Goal: Task Accomplishment & Management: Use online tool/utility

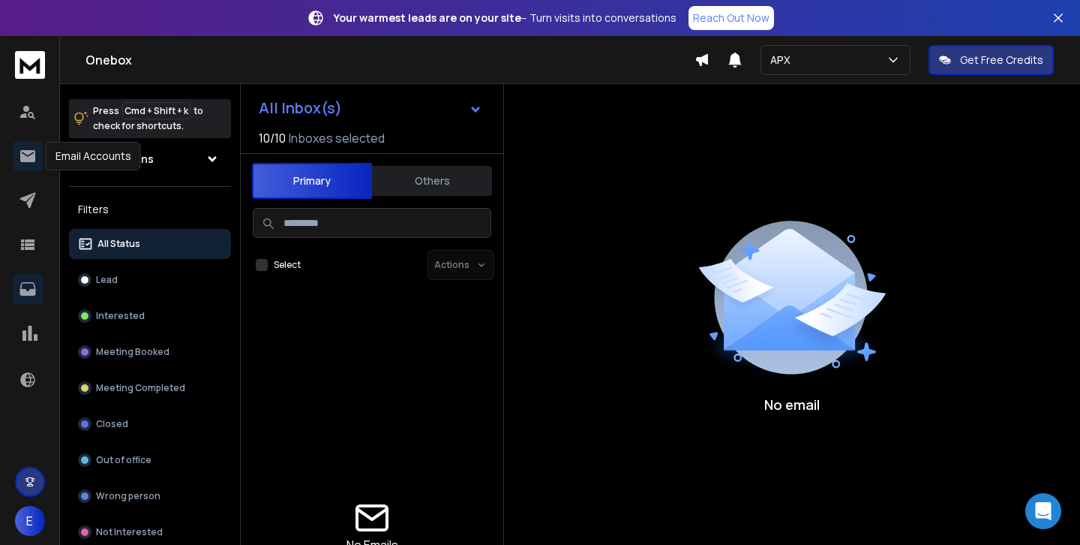
click at [32, 164] on icon at bounding box center [28, 156] width 18 height 18
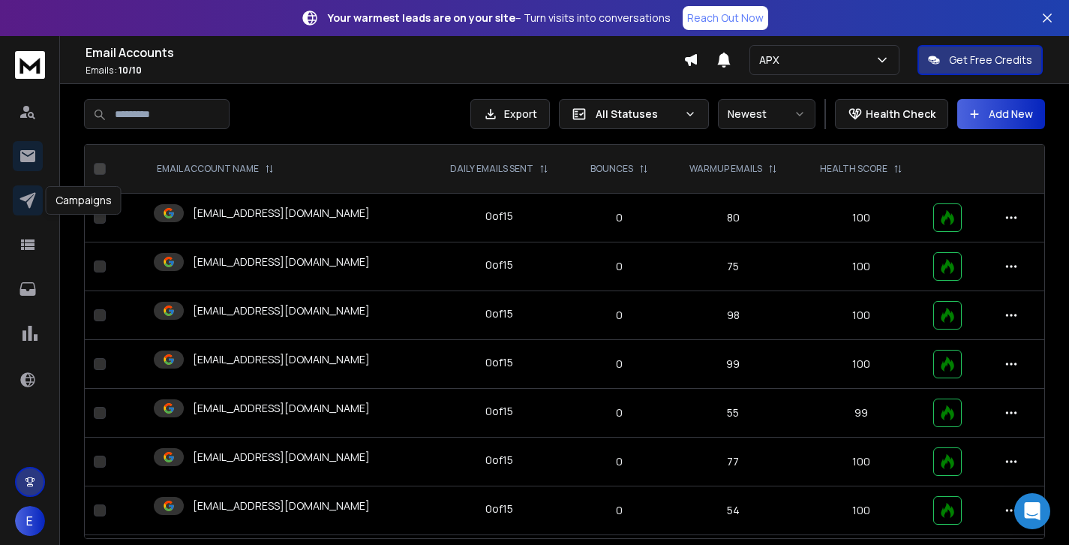
click at [24, 205] on icon at bounding box center [28, 200] width 18 height 18
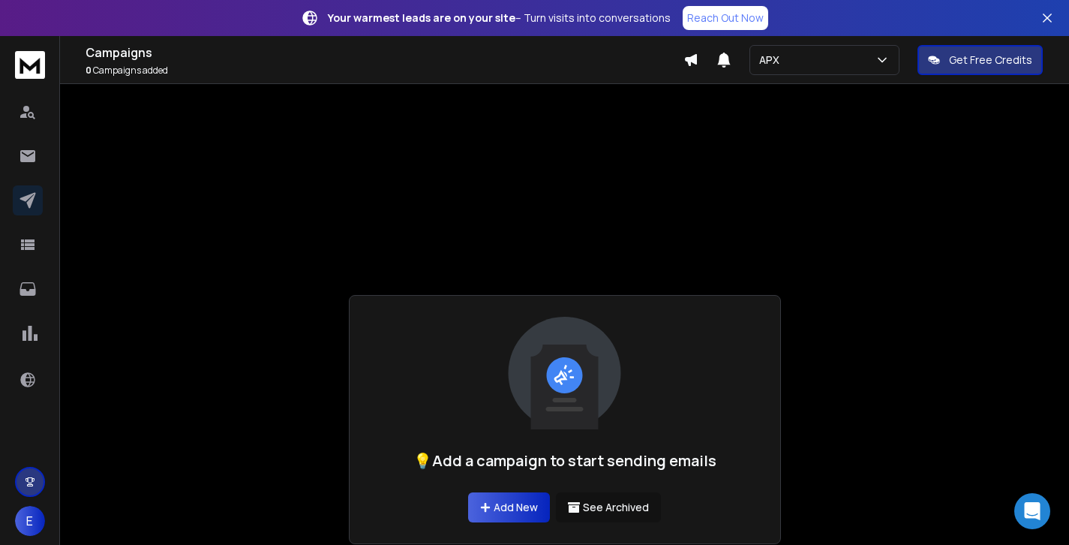
scroll to position [114, 0]
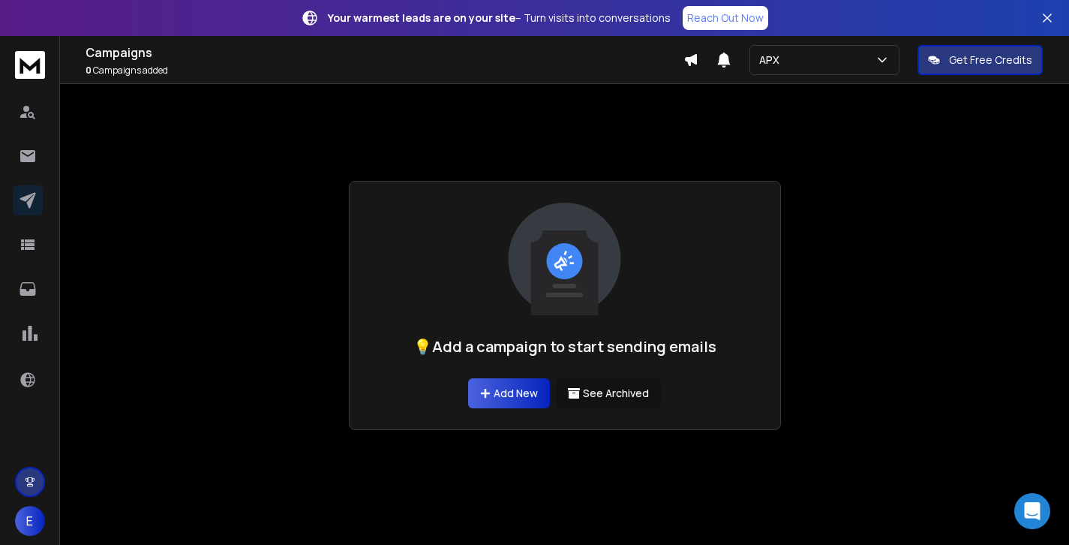
click at [505, 392] on link "Add New" at bounding box center [509, 393] width 82 height 30
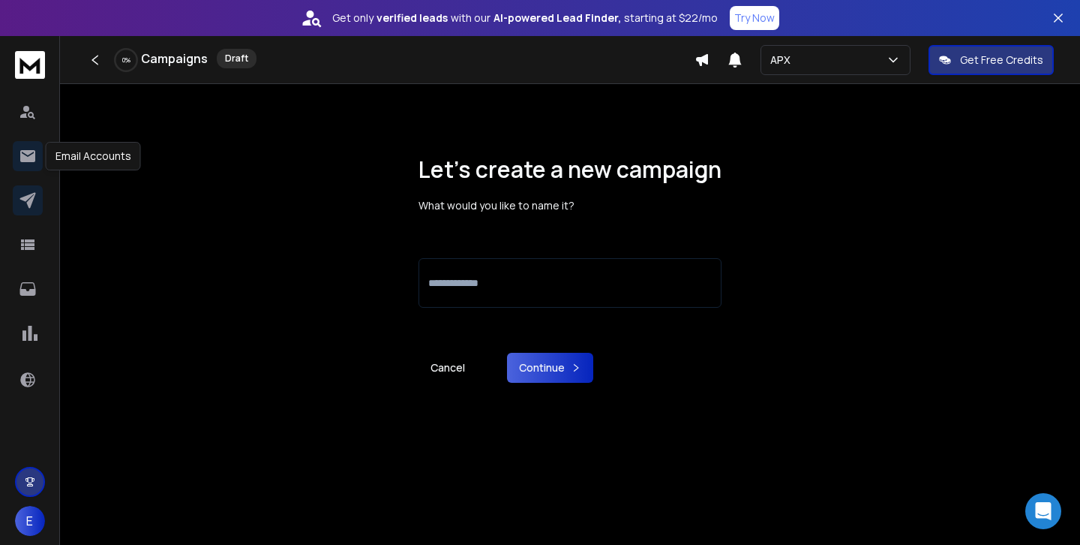
click at [20, 154] on icon at bounding box center [28, 156] width 18 height 18
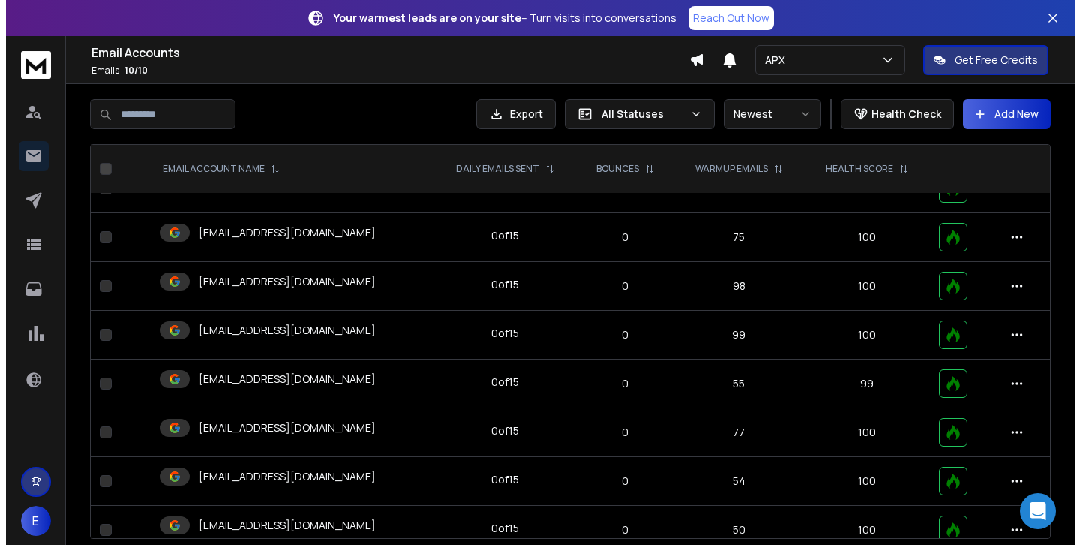
scroll to position [49, 0]
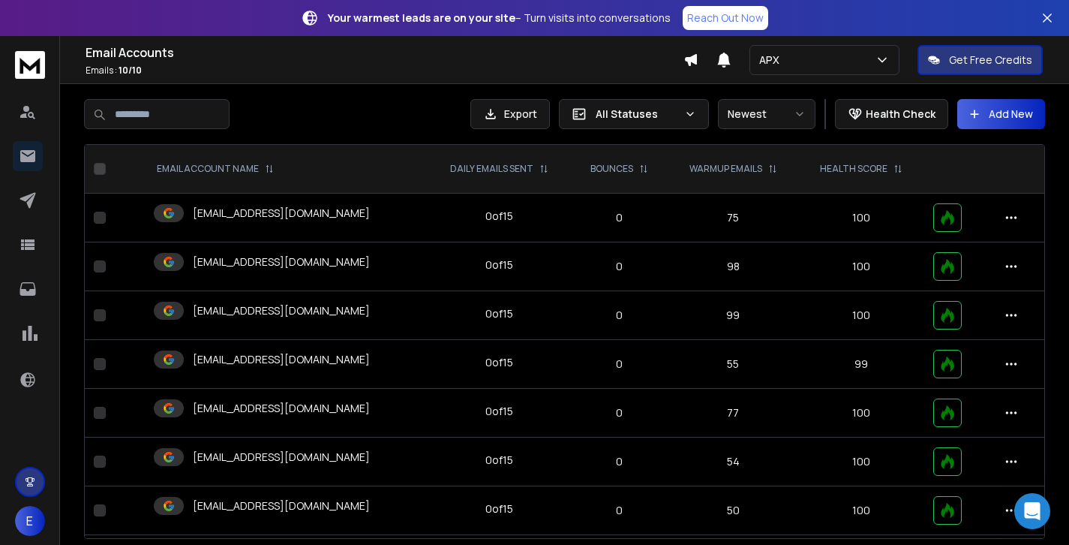
click at [248, 259] on p "[EMAIL_ADDRESS][DOMAIN_NAME]" at bounding box center [281, 261] width 177 height 15
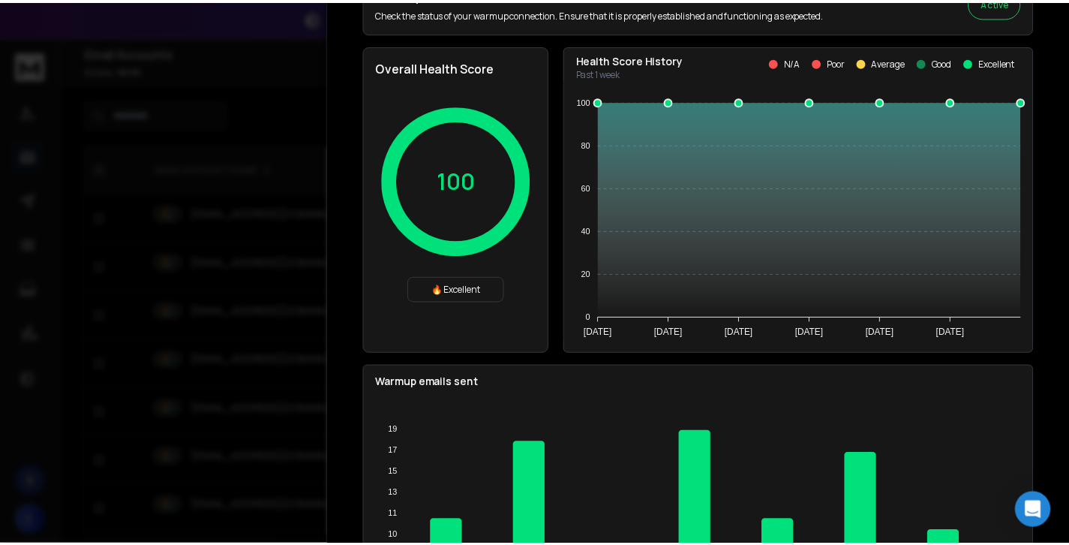
scroll to position [646, 0]
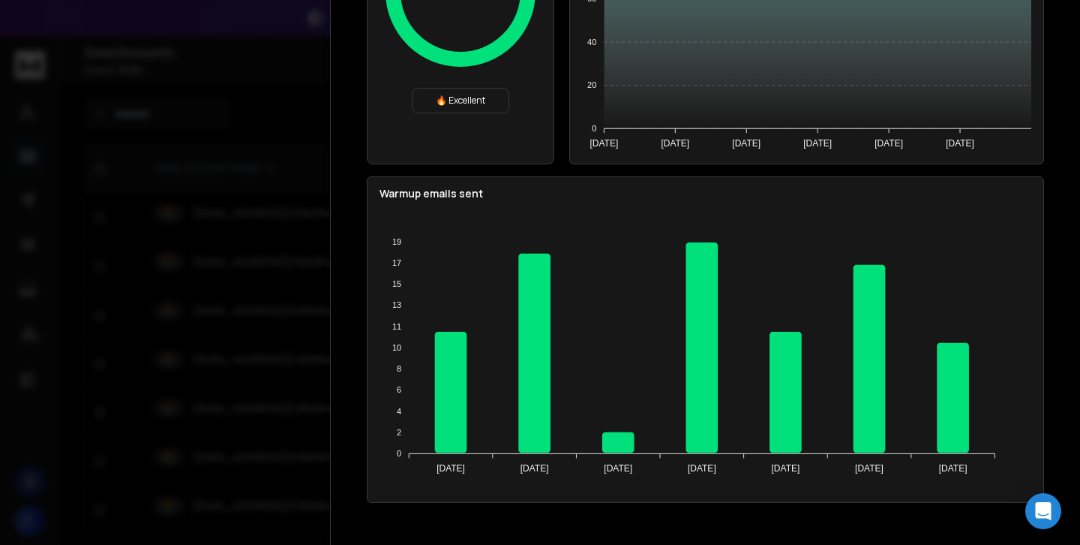
click at [287, 276] on div at bounding box center [540, 272] width 1080 height 545
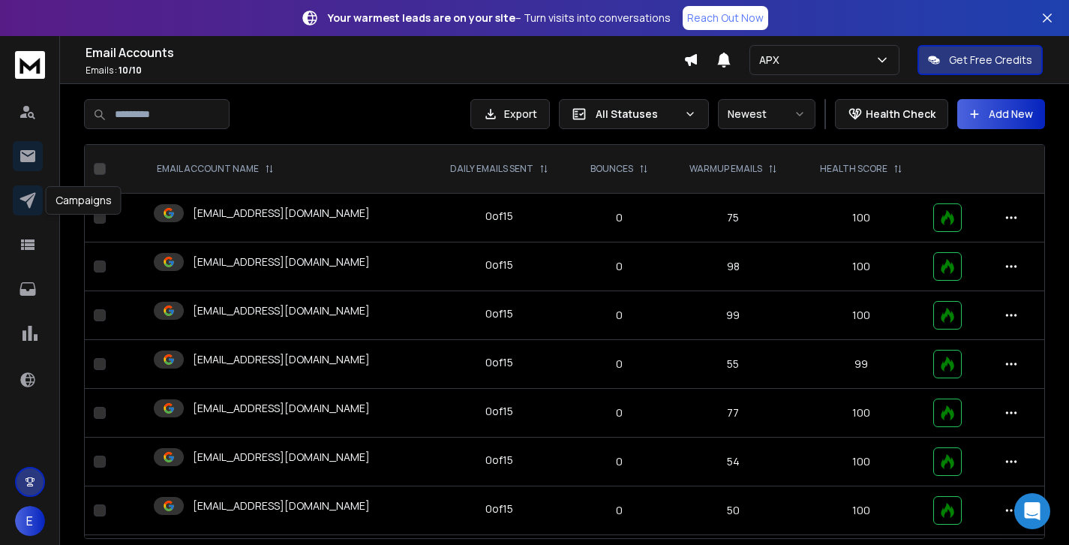
click at [30, 210] on link at bounding box center [28, 200] width 30 height 30
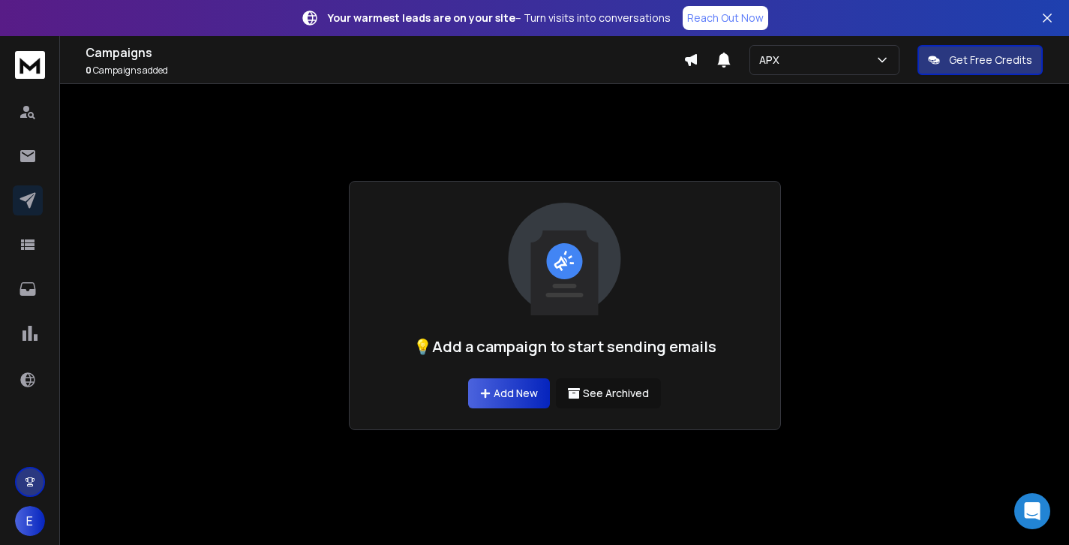
scroll to position [95, 0]
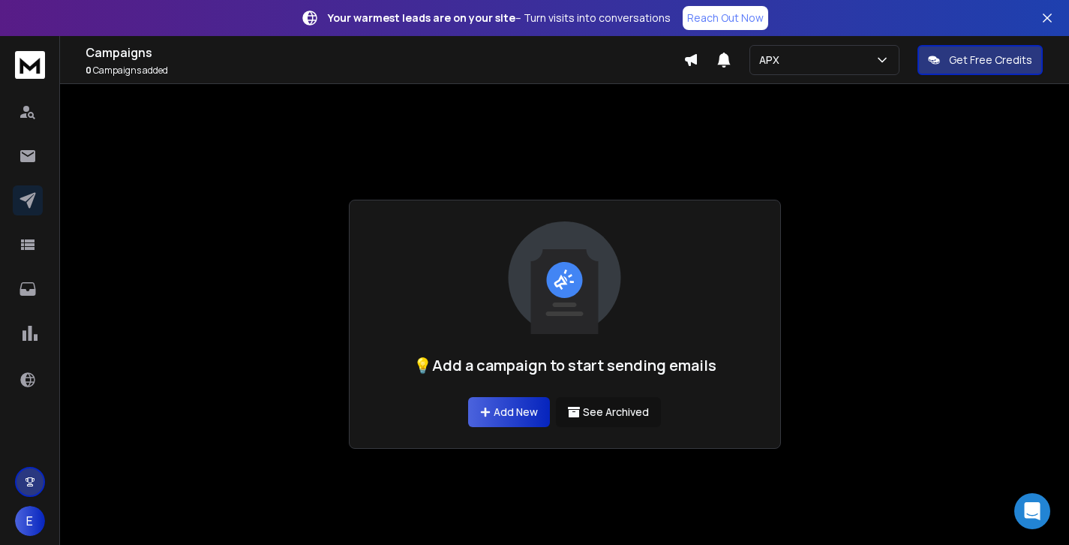
click at [517, 398] on link "Add New" at bounding box center [509, 412] width 82 height 30
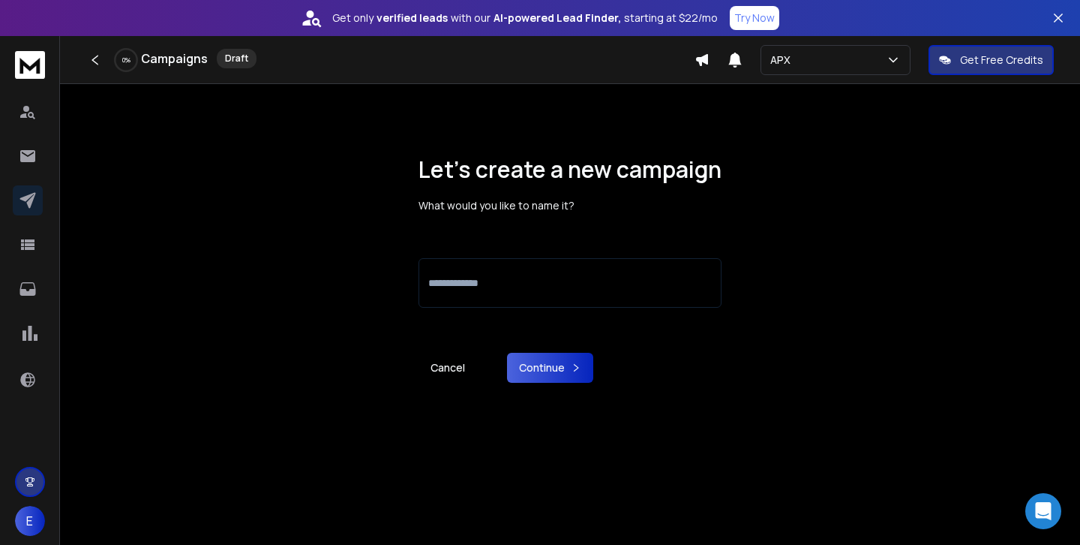
click at [535, 292] on input at bounding box center [570, 283] width 303 height 50
type input "**********"
click at [564, 359] on button "Continue" at bounding box center [550, 368] width 86 height 30
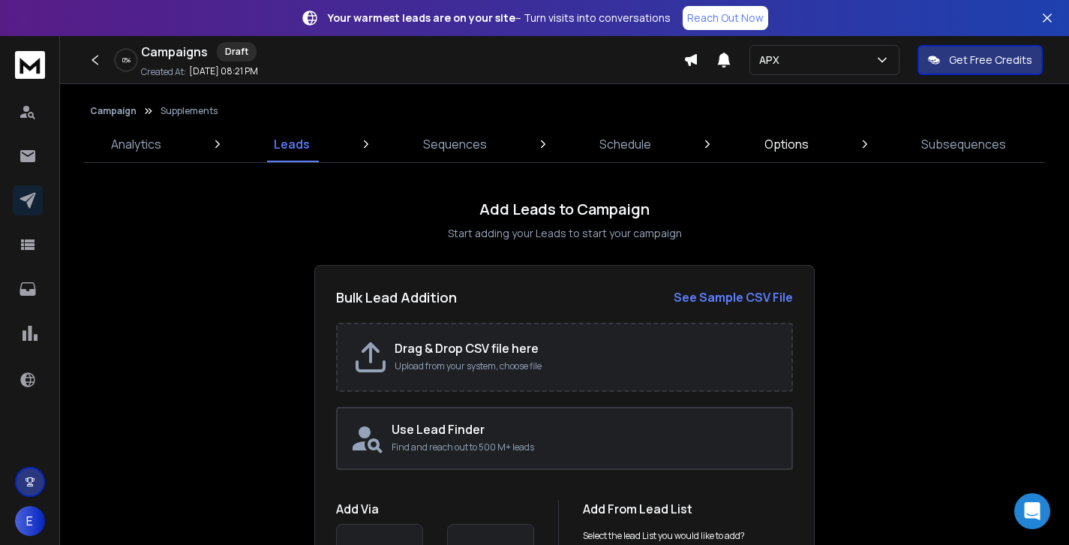
click at [770, 144] on p "Options" at bounding box center [786, 144] width 44 height 18
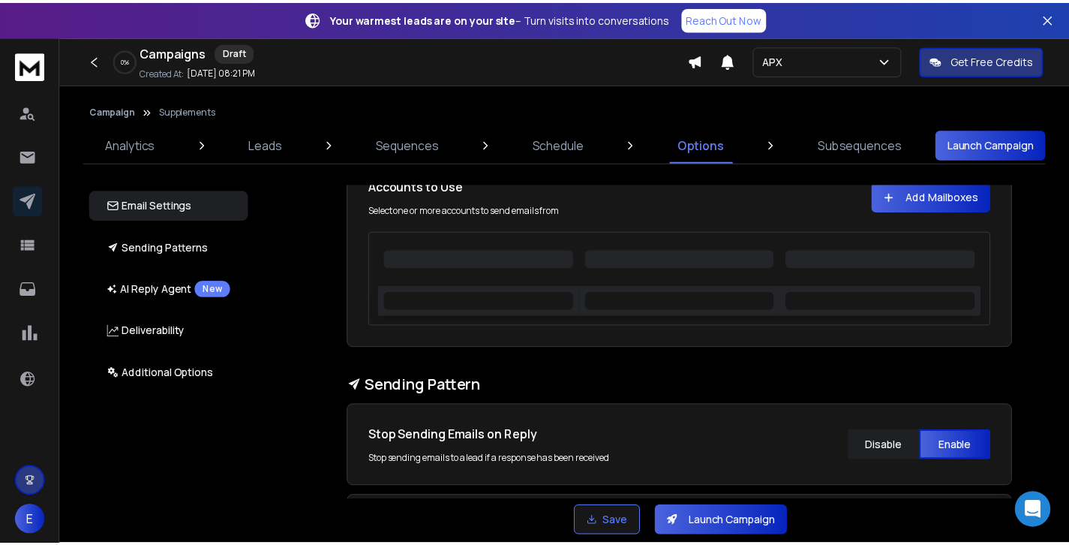
scroll to position [68, 0]
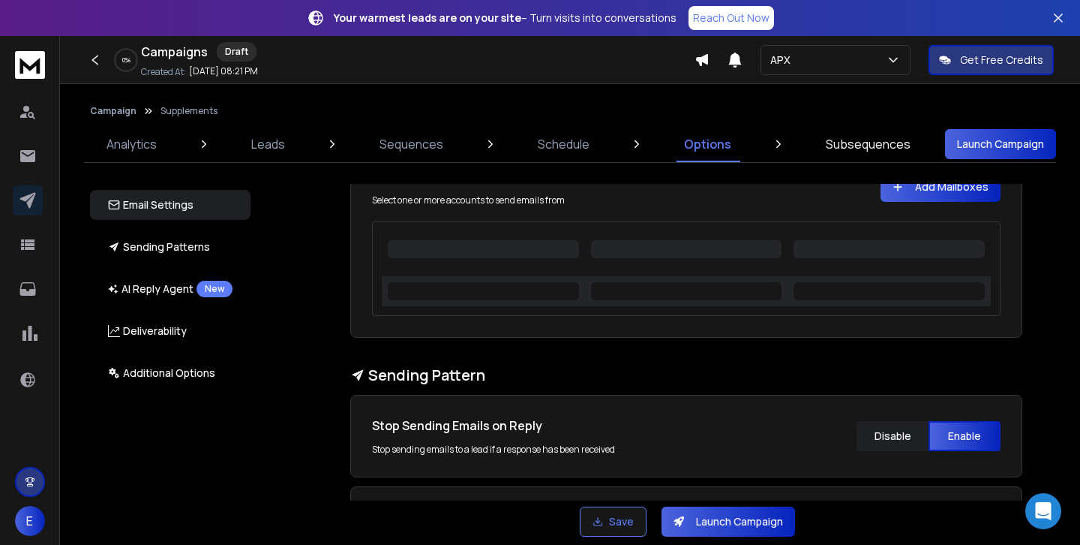
click at [846, 148] on p "Subsequences" at bounding box center [868, 144] width 85 height 18
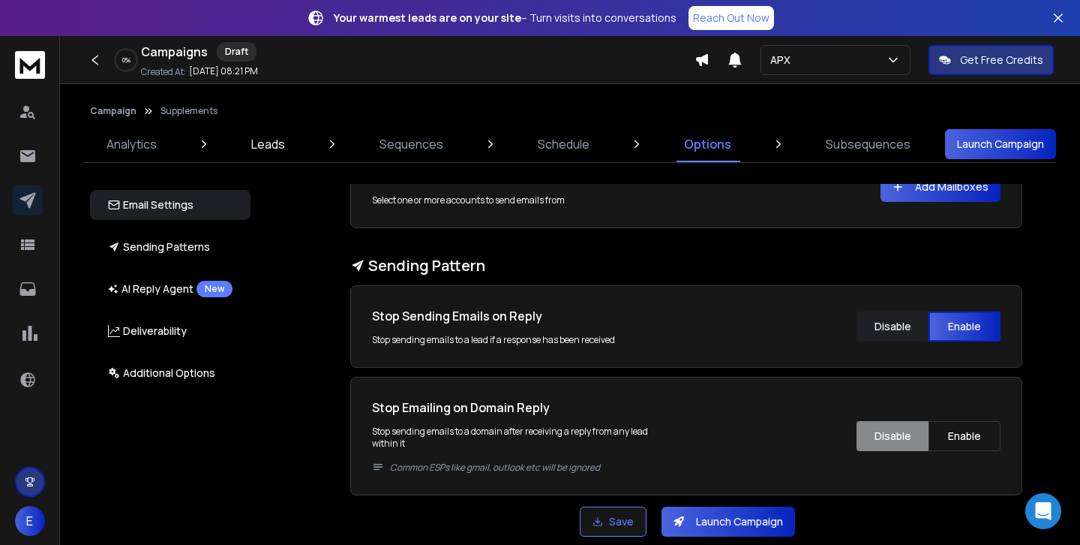
click at [293, 146] on link "Leads" at bounding box center [268, 144] width 52 height 36
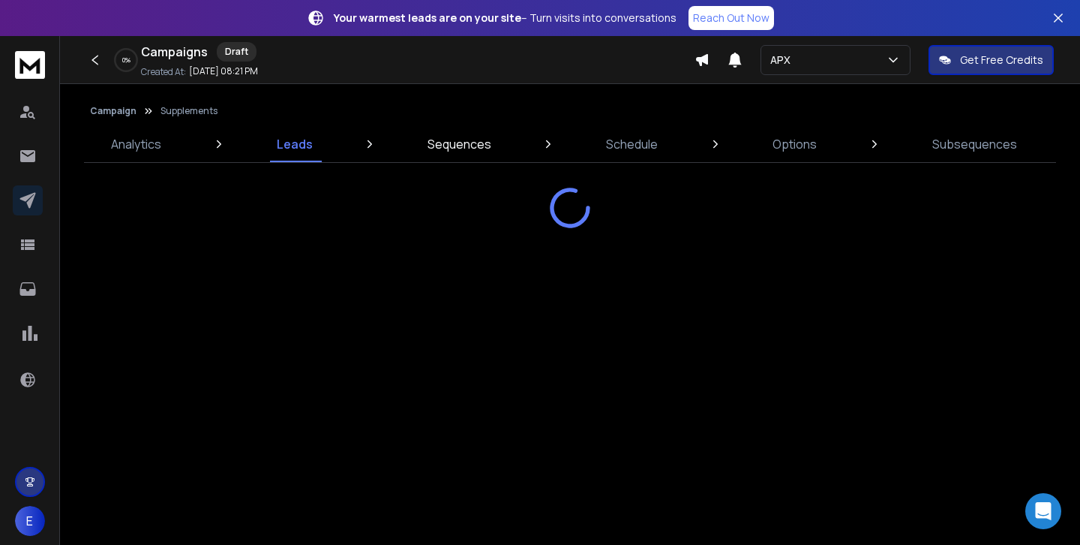
click at [453, 154] on link "Sequences" at bounding box center [460, 144] width 82 height 36
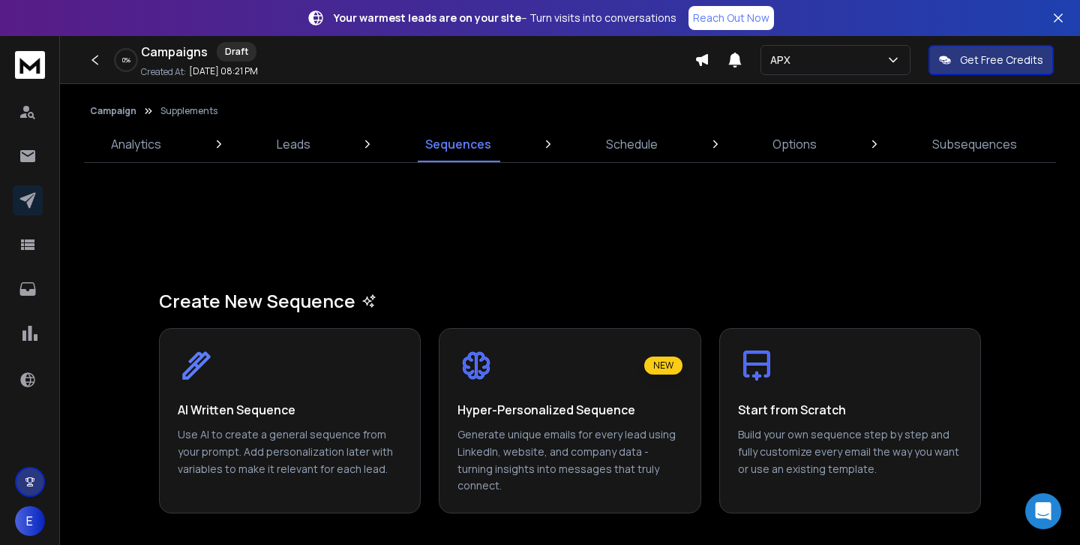
click at [799, 428] on p "Build your own sequence step by step and fully customize every email the way yo…" at bounding box center [850, 460] width 224 height 68
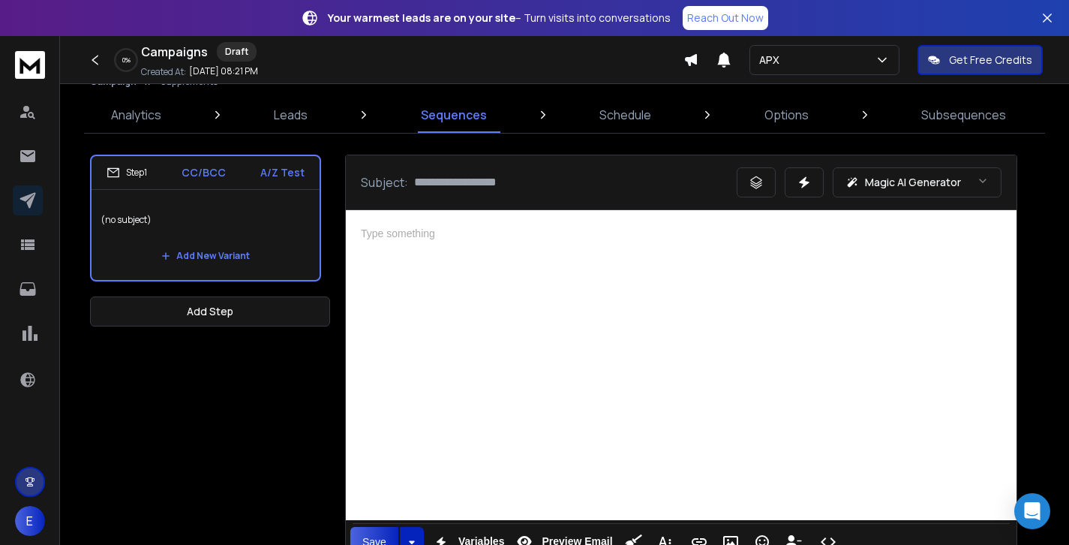
click at [459, 328] on div at bounding box center [681, 365] width 671 height 310
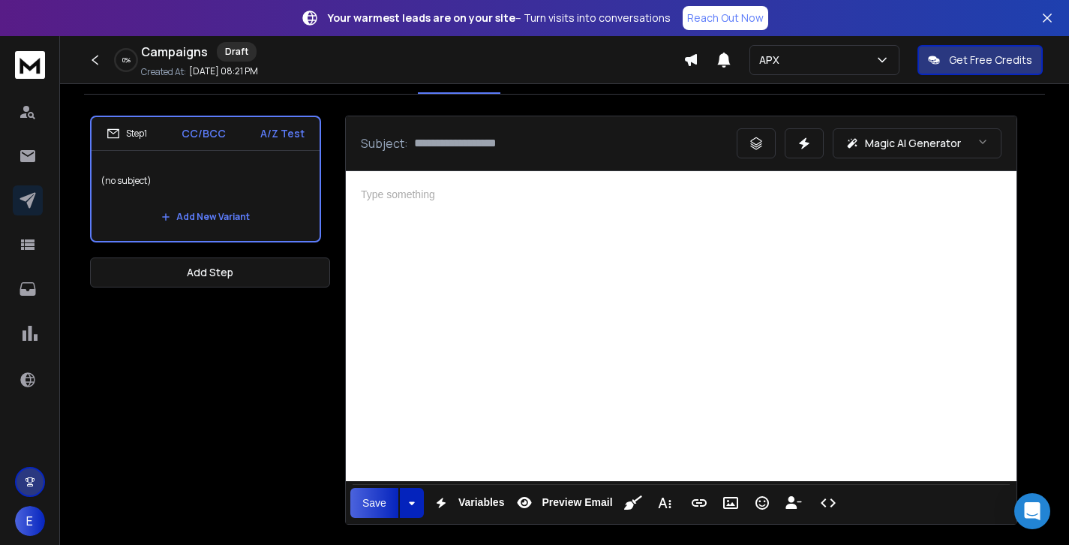
scroll to position [59, 0]
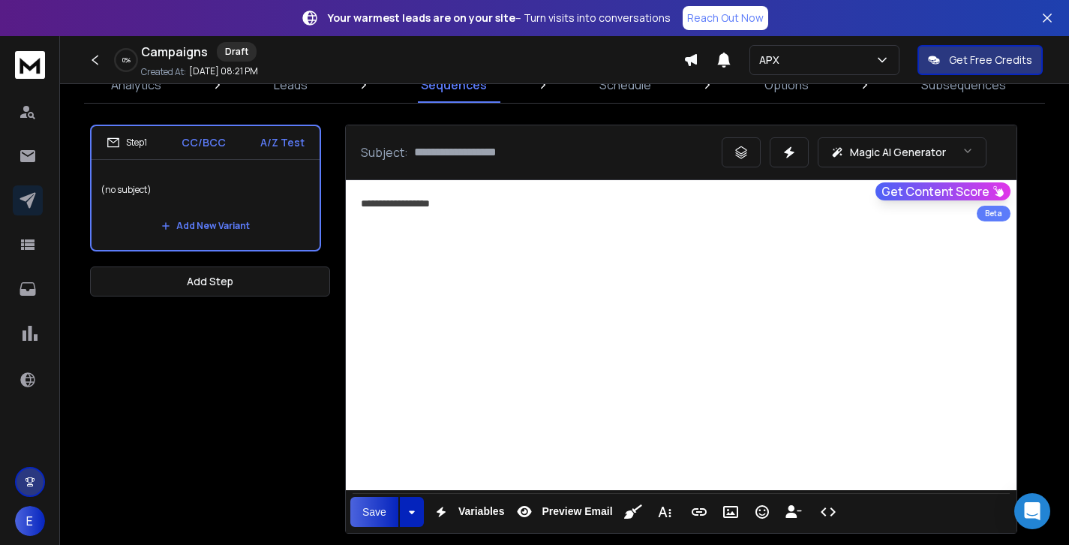
click at [496, 161] on div "Subject: Magic AI Generator Get Content Score Beta" at bounding box center [681, 152] width 671 height 55
click at [494, 147] on input at bounding box center [560, 152] width 293 height 18
type input "**********"
click at [487, 225] on div "**********" at bounding box center [681, 335] width 671 height 310
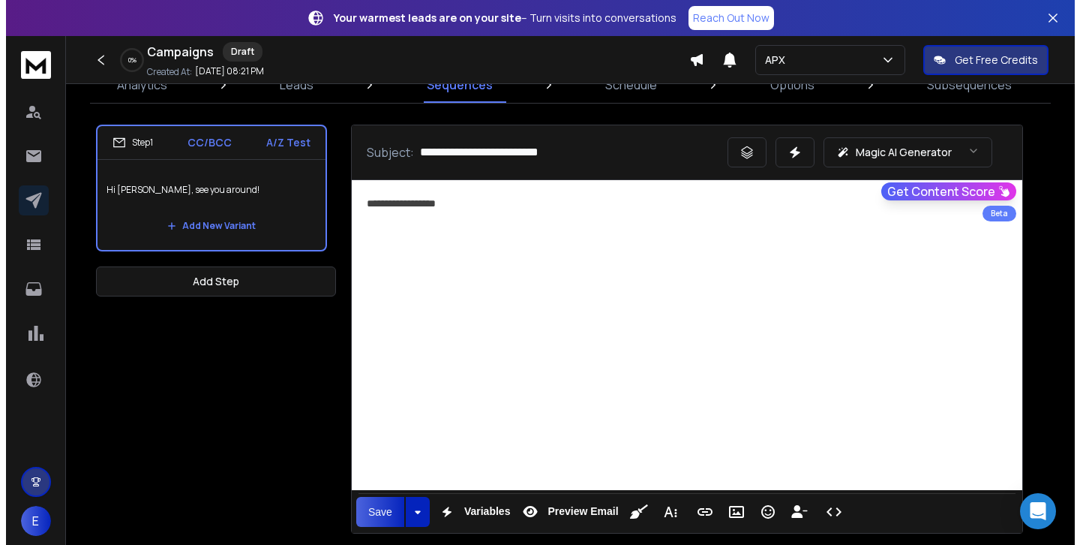
scroll to position [68, 0]
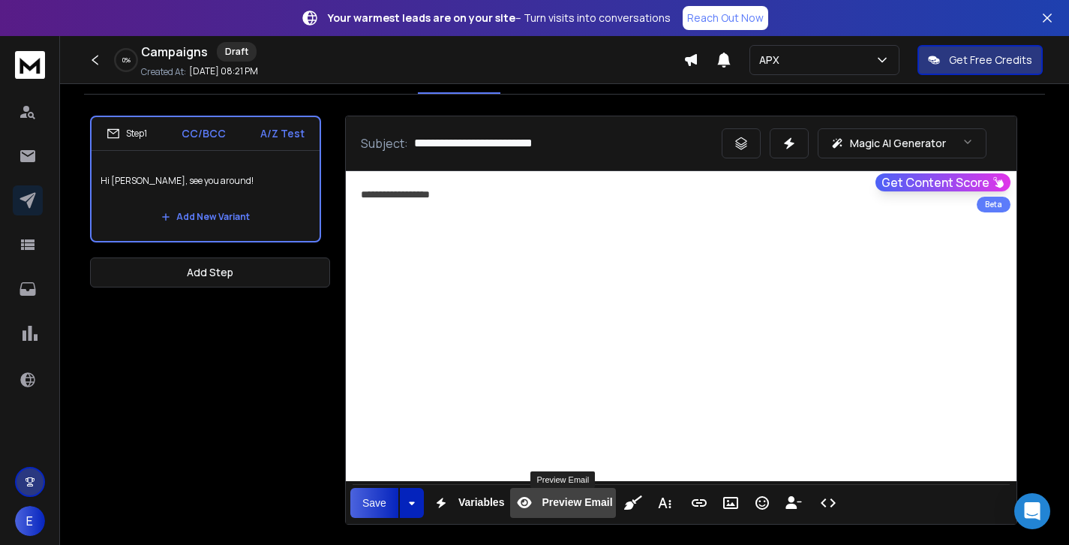
click at [547, 496] on span "Preview Email" at bounding box center [577, 502] width 77 height 13
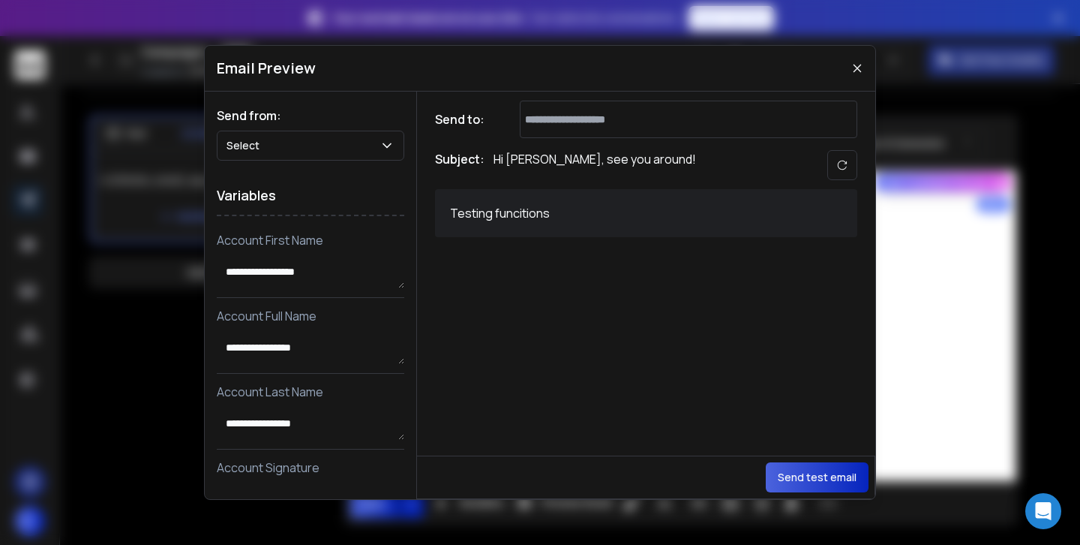
click at [580, 111] on input at bounding box center [688, 119] width 327 height 27
click at [308, 145] on p "[EMAIL_ADDRESS][DOMAIN_NAME]" at bounding box center [304, 145] width 155 height 15
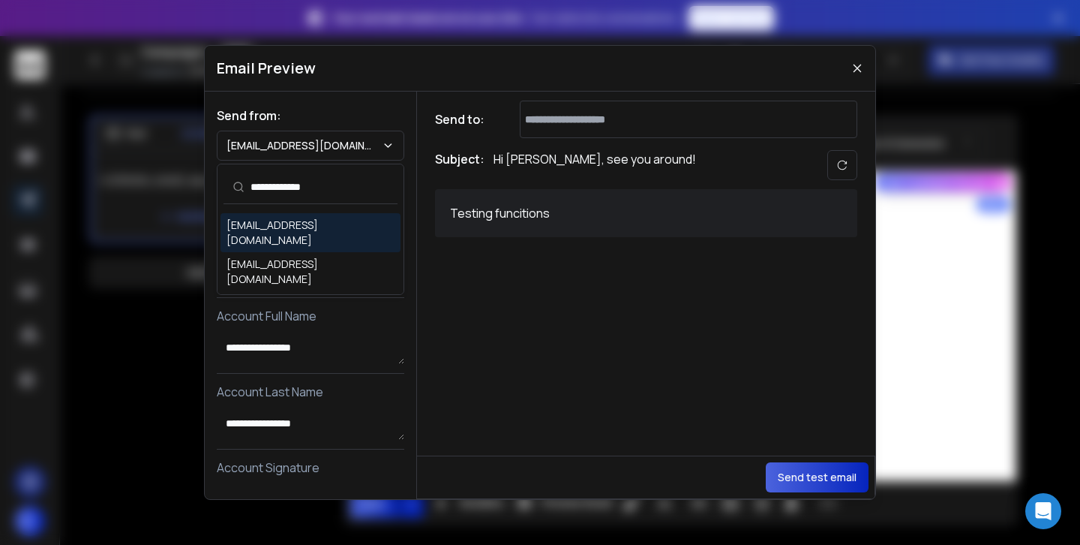
type input "**********"
click at [320, 230] on div "[EMAIL_ADDRESS][DOMAIN_NAME]" at bounding box center [311, 233] width 168 height 30
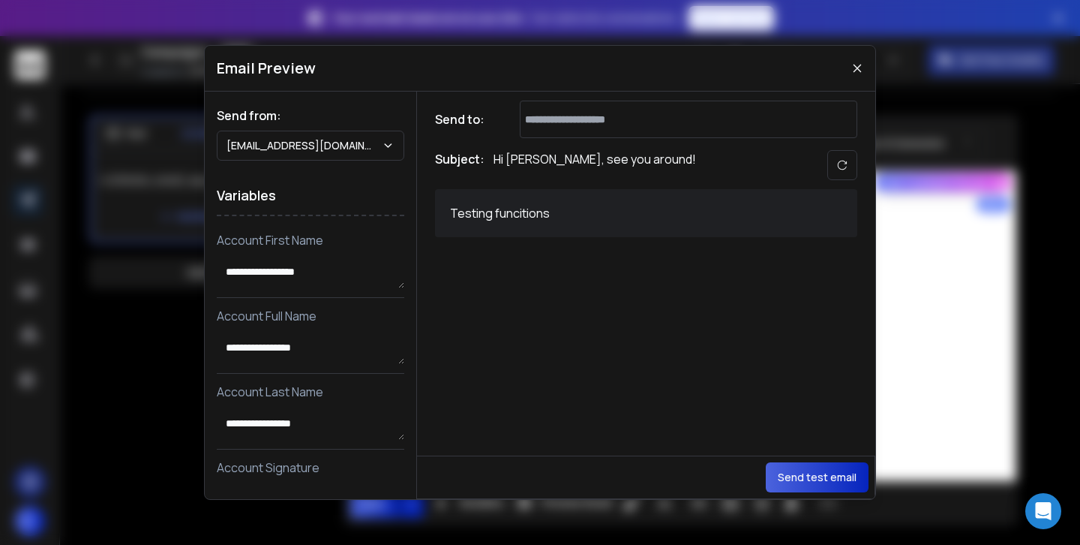
click at [596, 125] on input at bounding box center [688, 119] width 327 height 27
type input "**********"
click at [617, 326] on div "Send to: Subject: Hi [PERSON_NAME], see you around! Testing funcitions Send tes…" at bounding box center [645, 296] width 459 height 408
click at [815, 470] on button "Send test email" at bounding box center [817, 477] width 103 height 30
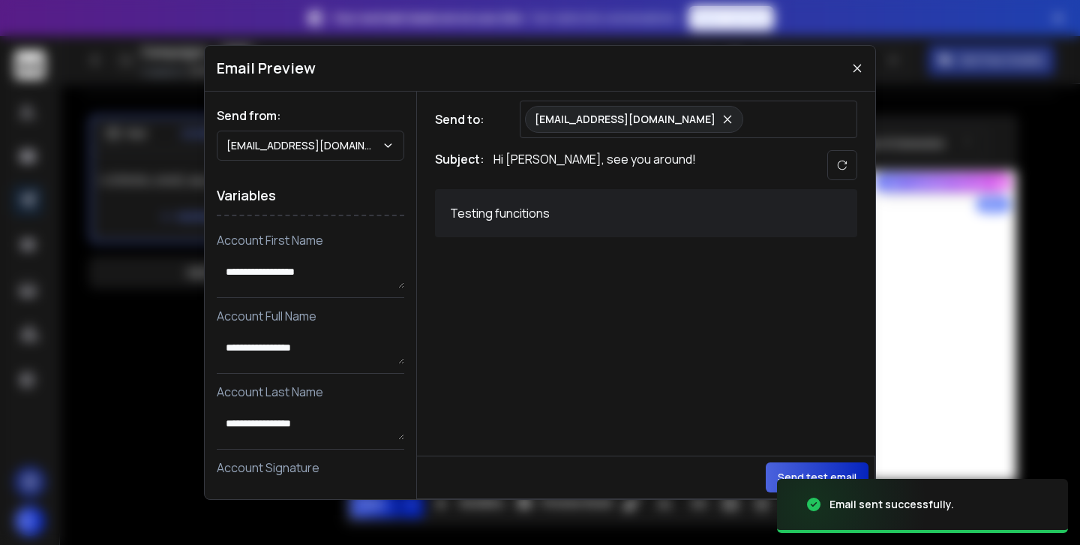
click at [855, 63] on icon at bounding box center [857, 68] width 12 height 12
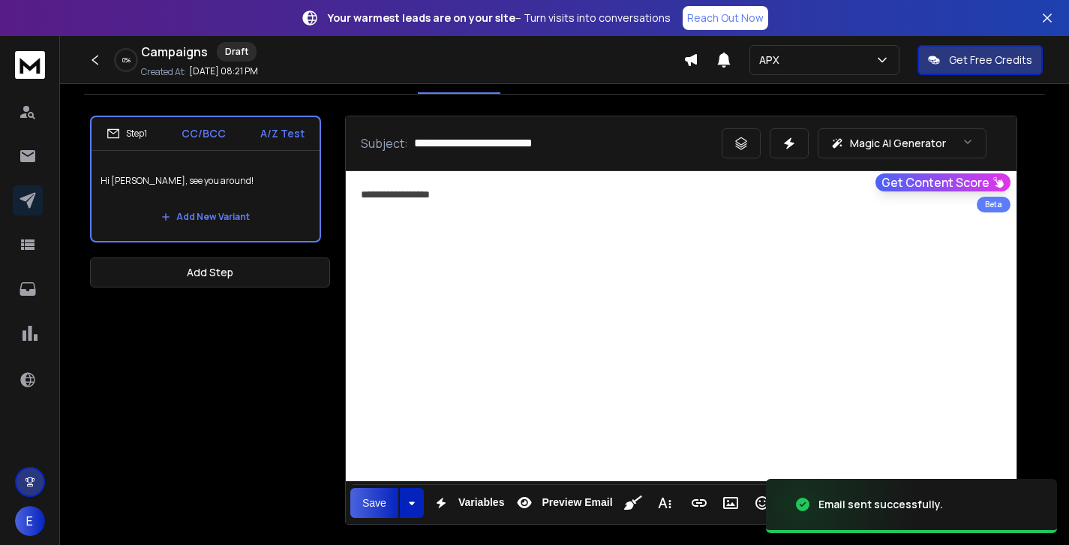
click at [456, 203] on div "**********" at bounding box center [681, 326] width 671 height 310
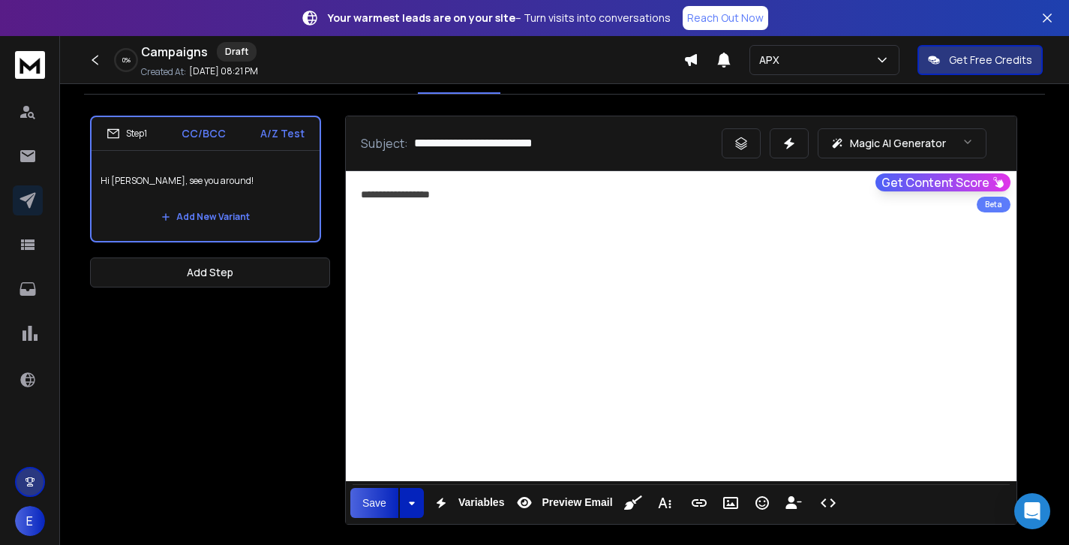
click at [555, 151] on input "**********" at bounding box center [560, 143] width 293 height 18
click at [508, 209] on div "**********" at bounding box center [681, 326] width 671 height 310
click at [553, 497] on span "Preview Email" at bounding box center [577, 502] width 77 height 13
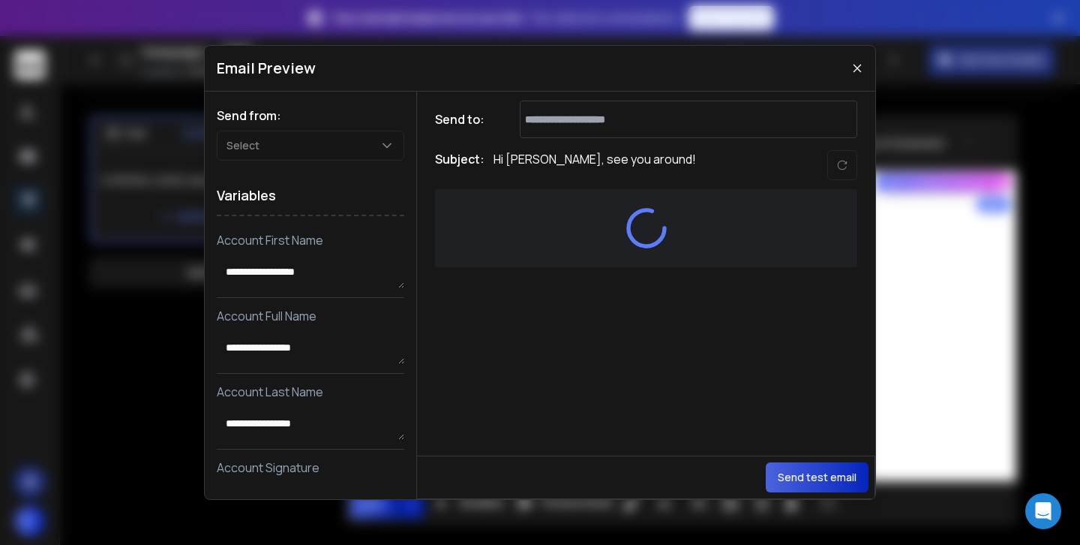
click at [273, 152] on div "Select" at bounding box center [311, 146] width 188 height 30
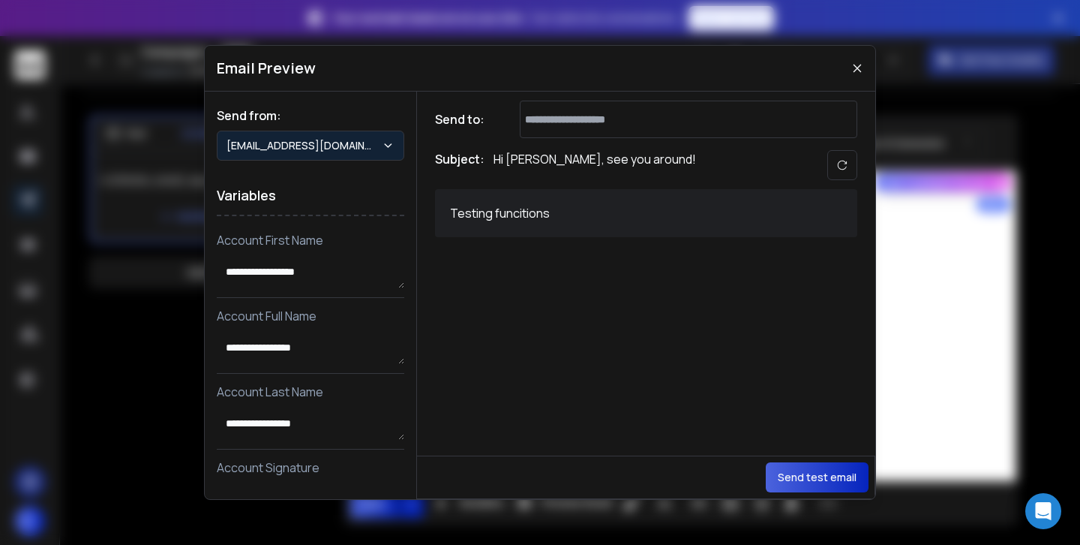
click at [360, 153] on button "[EMAIL_ADDRESS][DOMAIN_NAME]" at bounding box center [311, 146] width 188 height 30
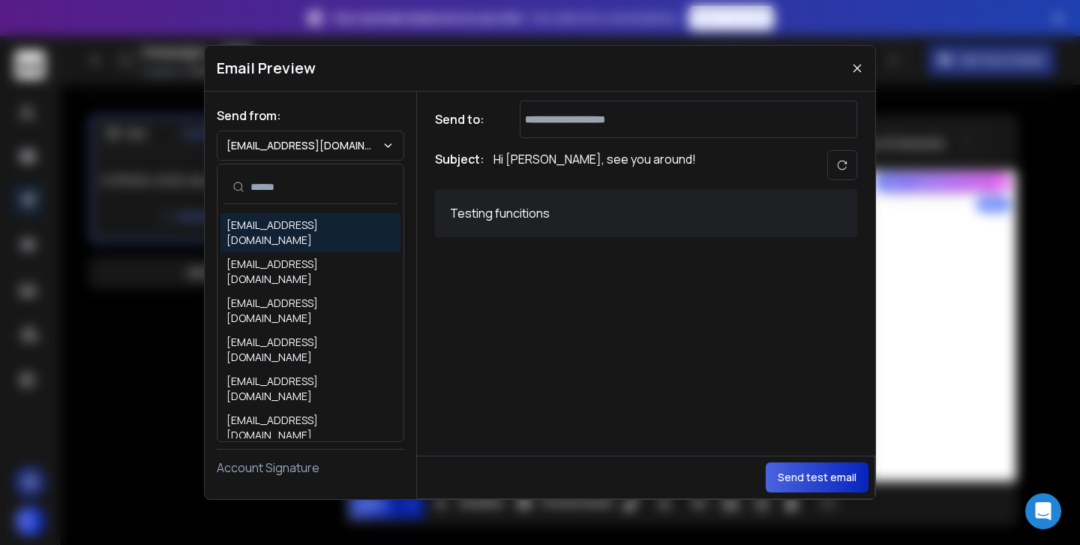
click at [352, 252] on div "[EMAIL_ADDRESS][DOMAIN_NAME]" at bounding box center [311, 271] width 180 height 39
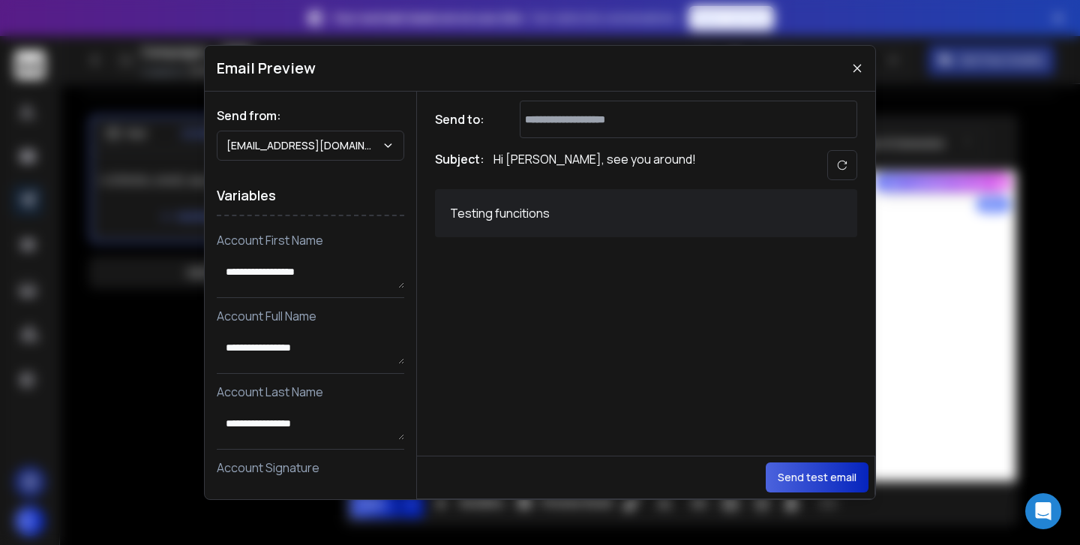
click at [615, 113] on input at bounding box center [688, 119] width 327 height 27
type input "**********"
click at [813, 466] on button "Send test email" at bounding box center [817, 477] width 103 height 30
